Goal: Check status: Check status

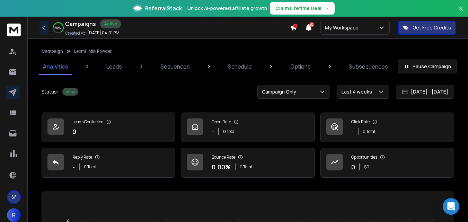
click at [43, 27] on icon at bounding box center [43, 27] width 3 height 5
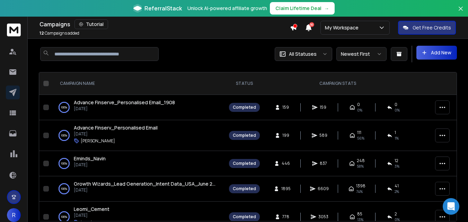
click at [104, 184] on span "Growth Wizards_Lead Generation_Intent Data_USA_June 2025" at bounding box center [147, 184] width 147 height 7
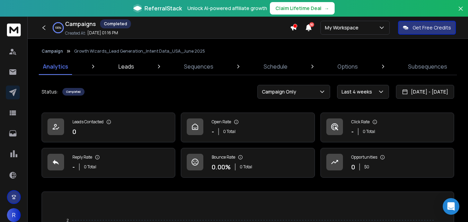
click at [126, 67] on p "Leads" at bounding box center [127, 66] width 16 height 8
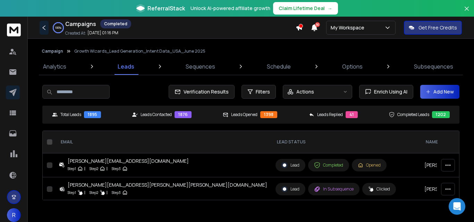
click at [43, 28] on icon at bounding box center [43, 27] width 3 height 5
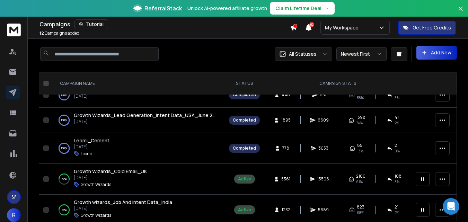
scroll to position [69, 0]
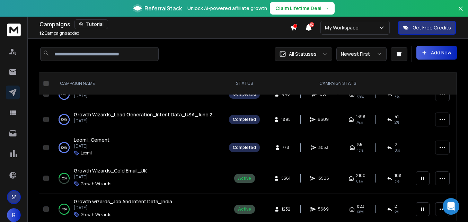
click at [133, 172] on span "Growth Wizards_Cold Email_UK" at bounding box center [110, 170] width 73 height 7
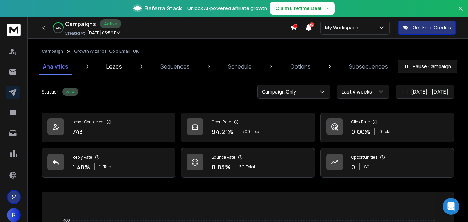
click at [114, 67] on p "Leads" at bounding box center [114, 66] width 16 height 8
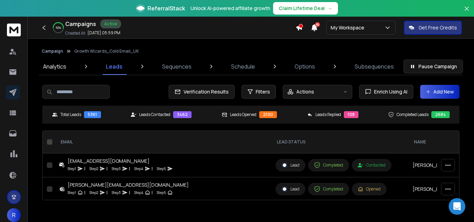
click at [58, 67] on p "Analytics" at bounding box center [54, 66] width 23 height 8
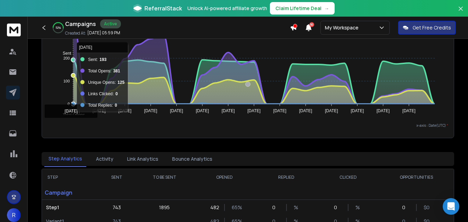
scroll to position [104, 0]
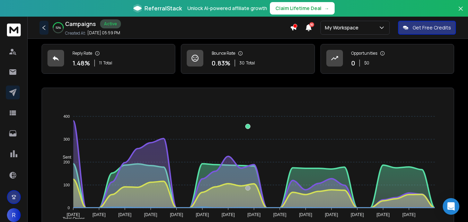
click at [44, 27] on icon at bounding box center [44, 28] width 6 height 6
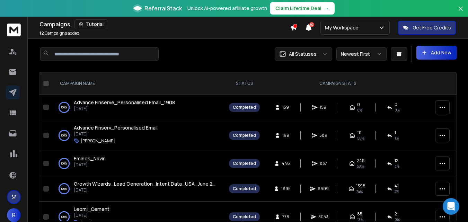
scroll to position [104, 0]
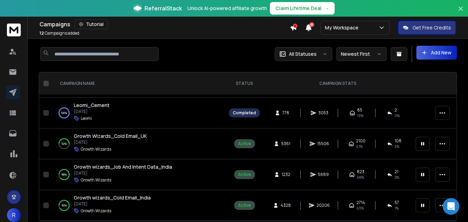
click at [127, 167] on span "Growth wizards_Job And Intent Data_India" at bounding box center [123, 167] width 98 height 7
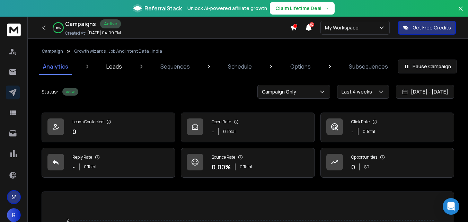
click at [113, 70] on p "Leads" at bounding box center [114, 66] width 16 height 8
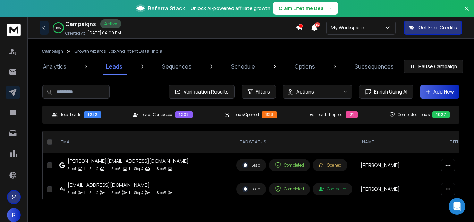
click at [44, 27] on icon at bounding box center [44, 28] width 6 height 6
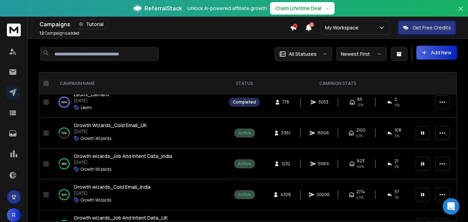
scroll to position [139, 0]
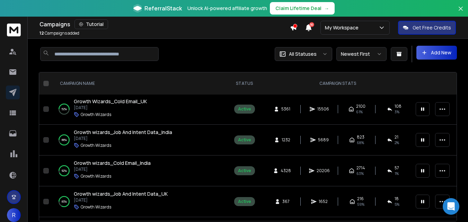
click at [122, 163] on span "Growth wizards_Cold Email_India" at bounding box center [112, 163] width 77 height 7
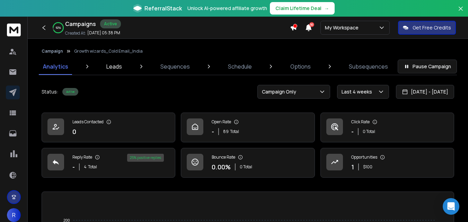
click at [116, 68] on p "Leads" at bounding box center [114, 66] width 16 height 8
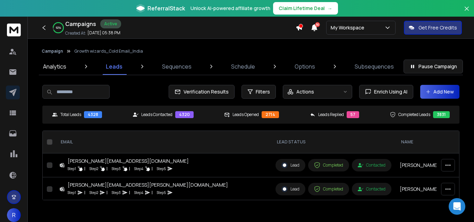
click at [52, 65] on p "Analytics" at bounding box center [54, 66] width 23 height 8
